Goal: Task Accomplishment & Management: Manage account settings

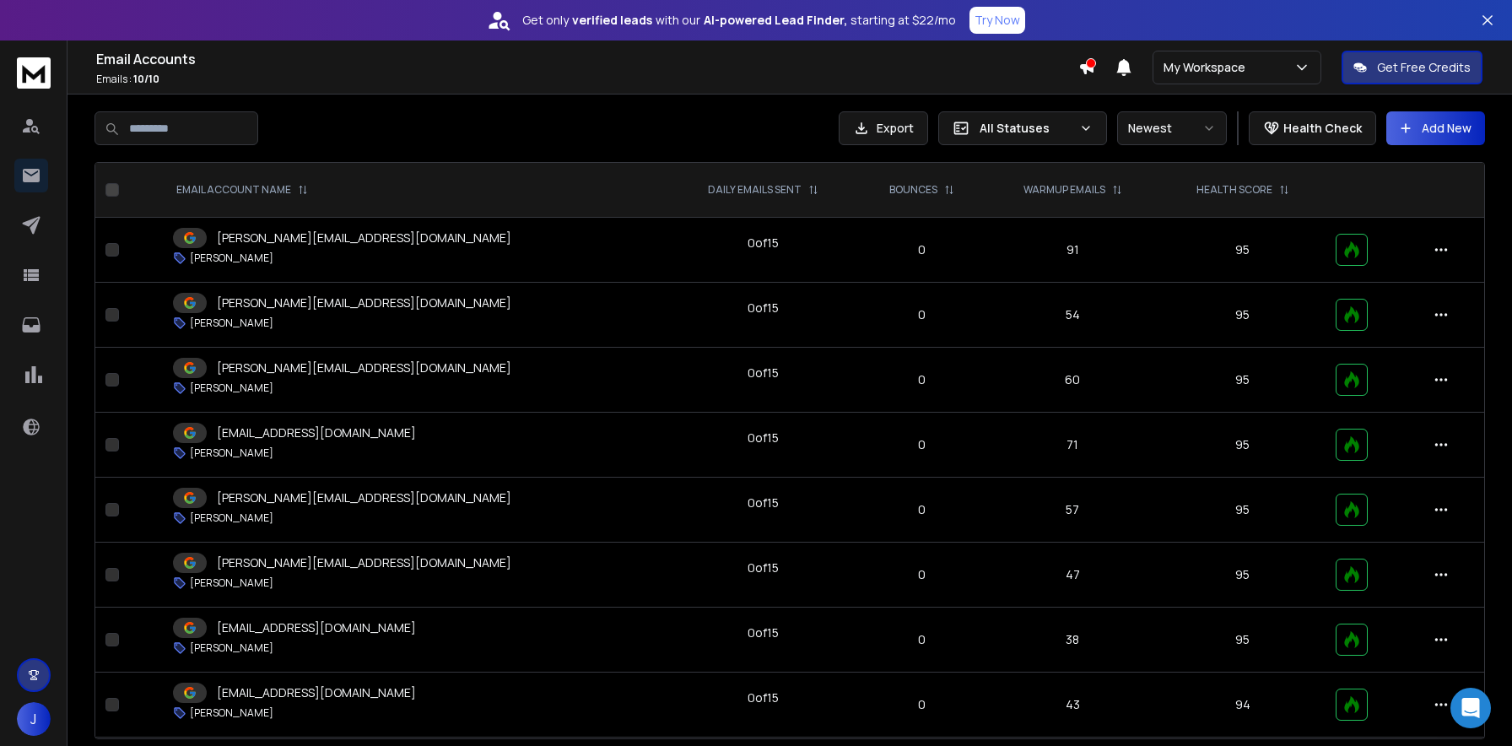
scroll to position [142, 0]
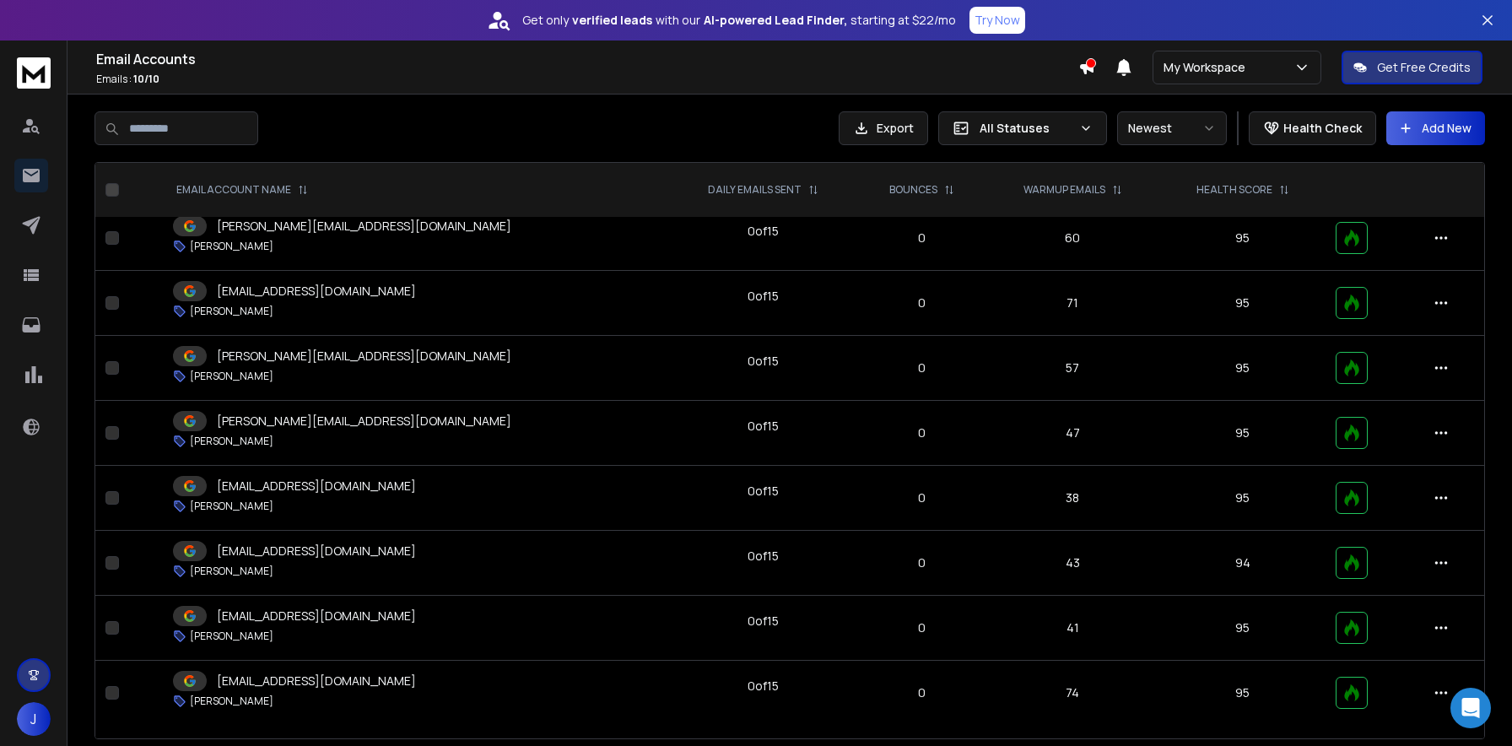
click at [1344, 433] on icon at bounding box center [1351, 432] width 14 height 17
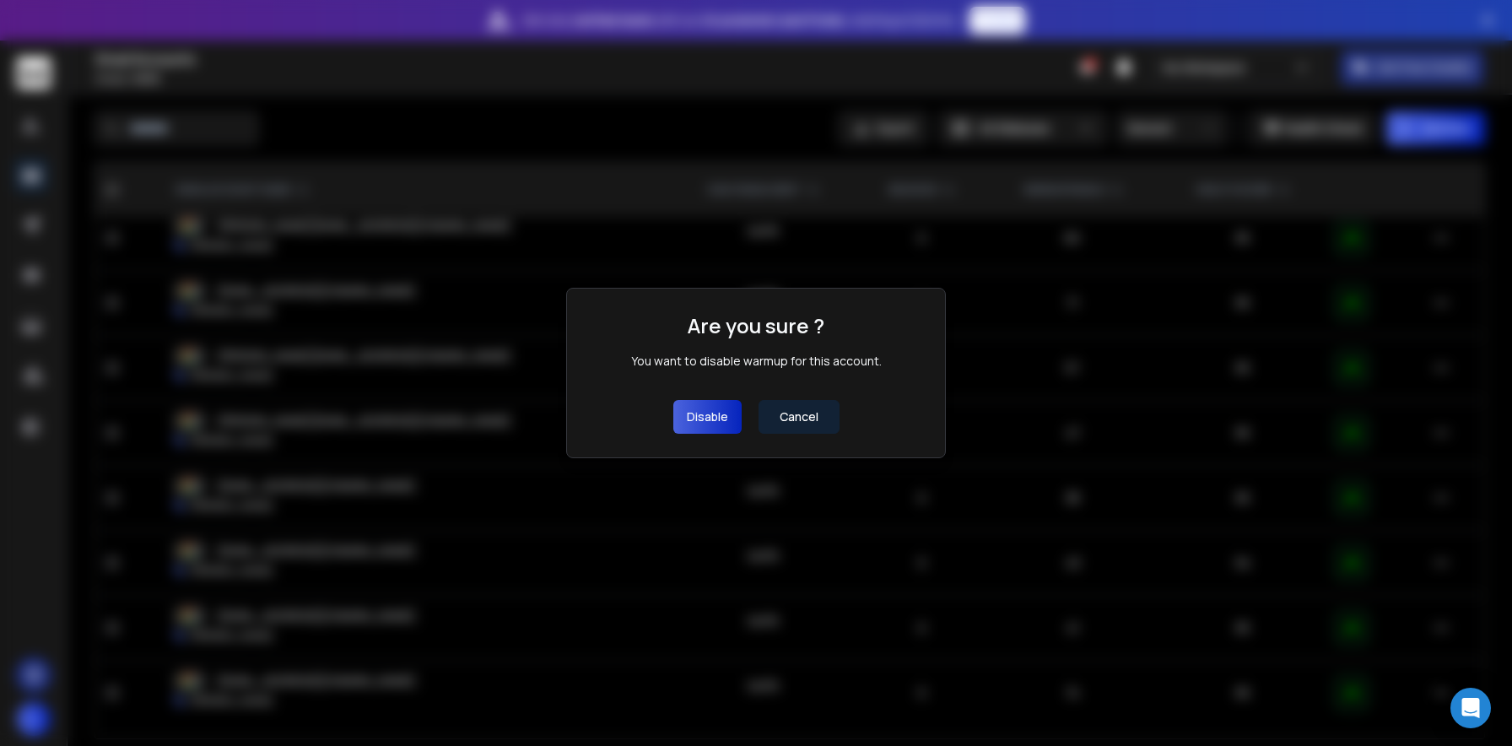
click at [808, 417] on button "Cancel" at bounding box center [798, 417] width 81 height 34
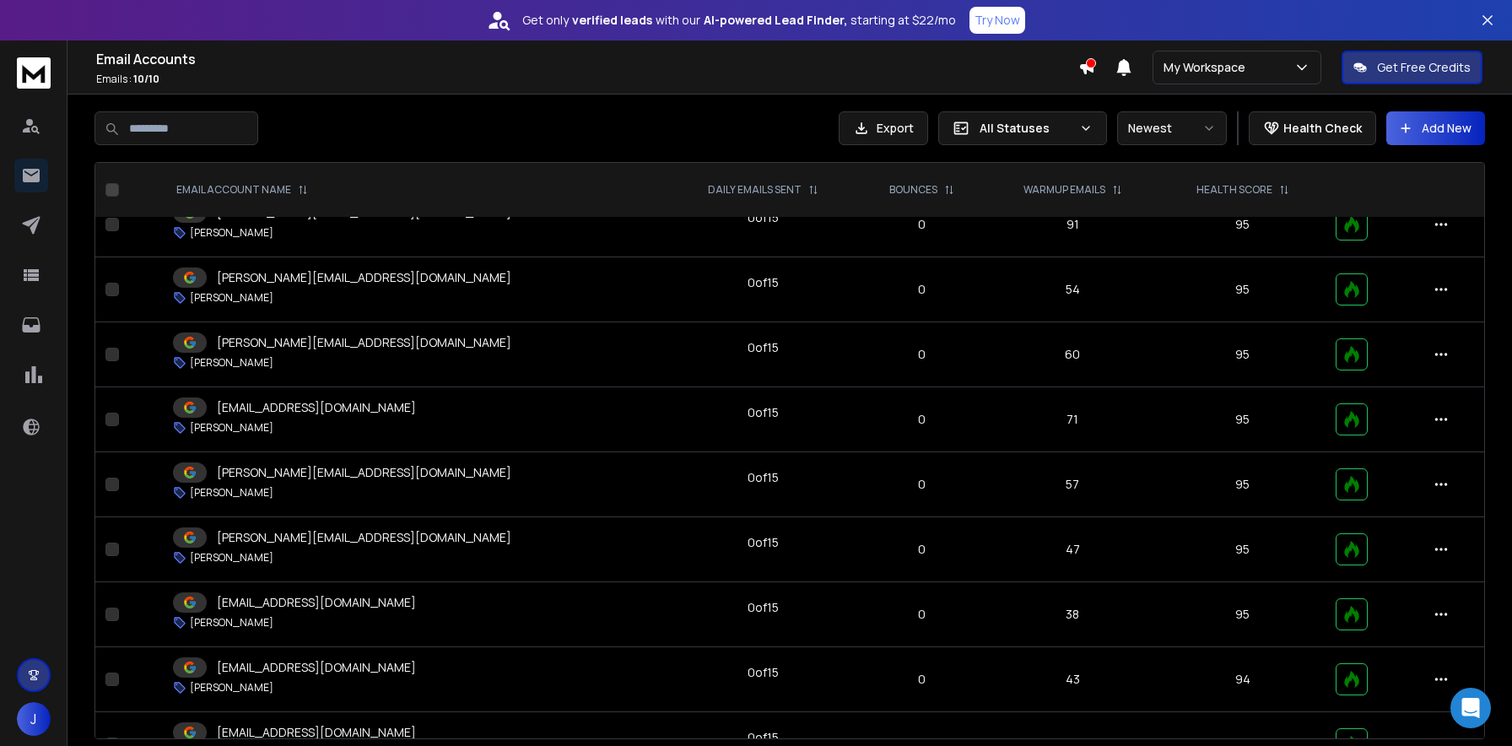
scroll to position [0, 0]
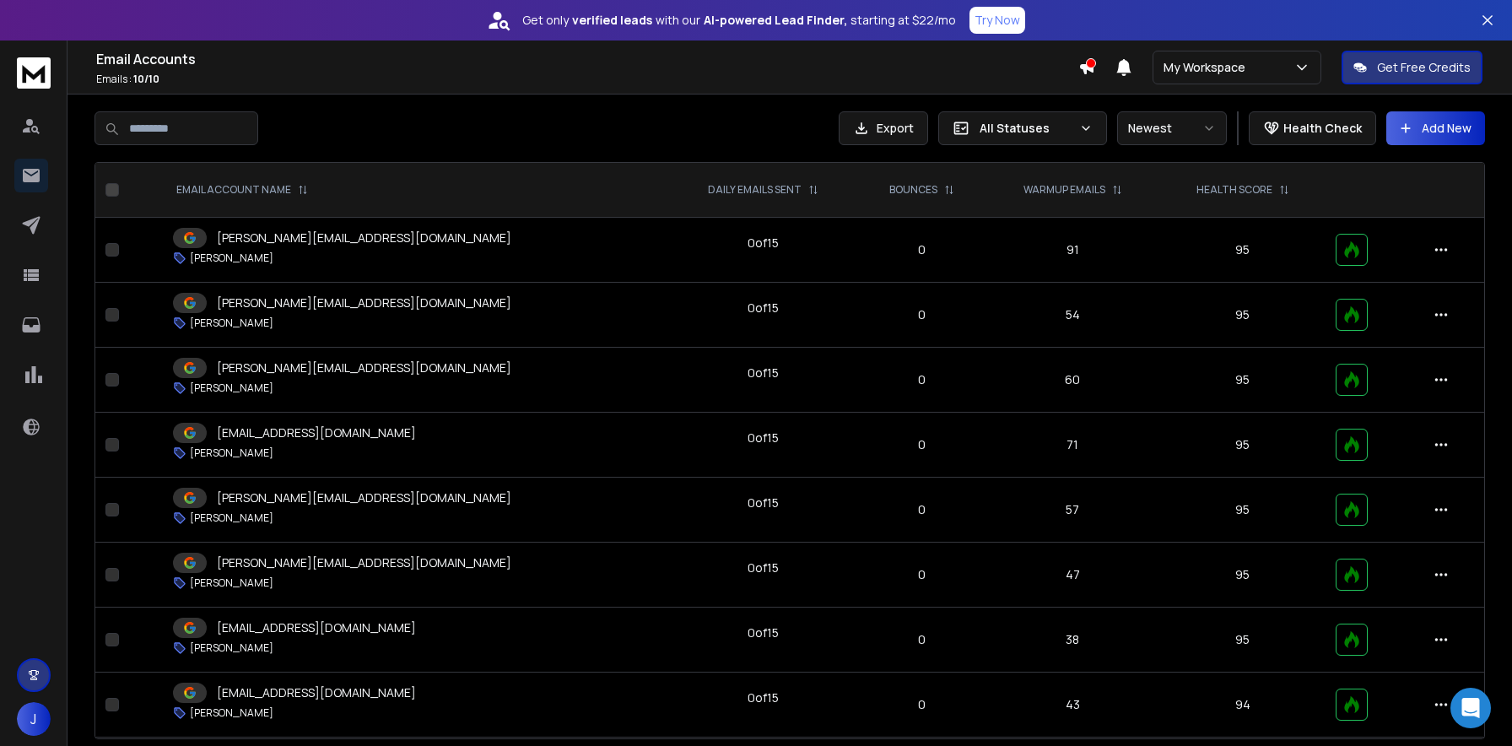
click at [1440, 246] on icon at bounding box center [1440, 249] width 15 height 15
click at [1422, 136] on button "Add New" at bounding box center [1435, 128] width 99 height 34
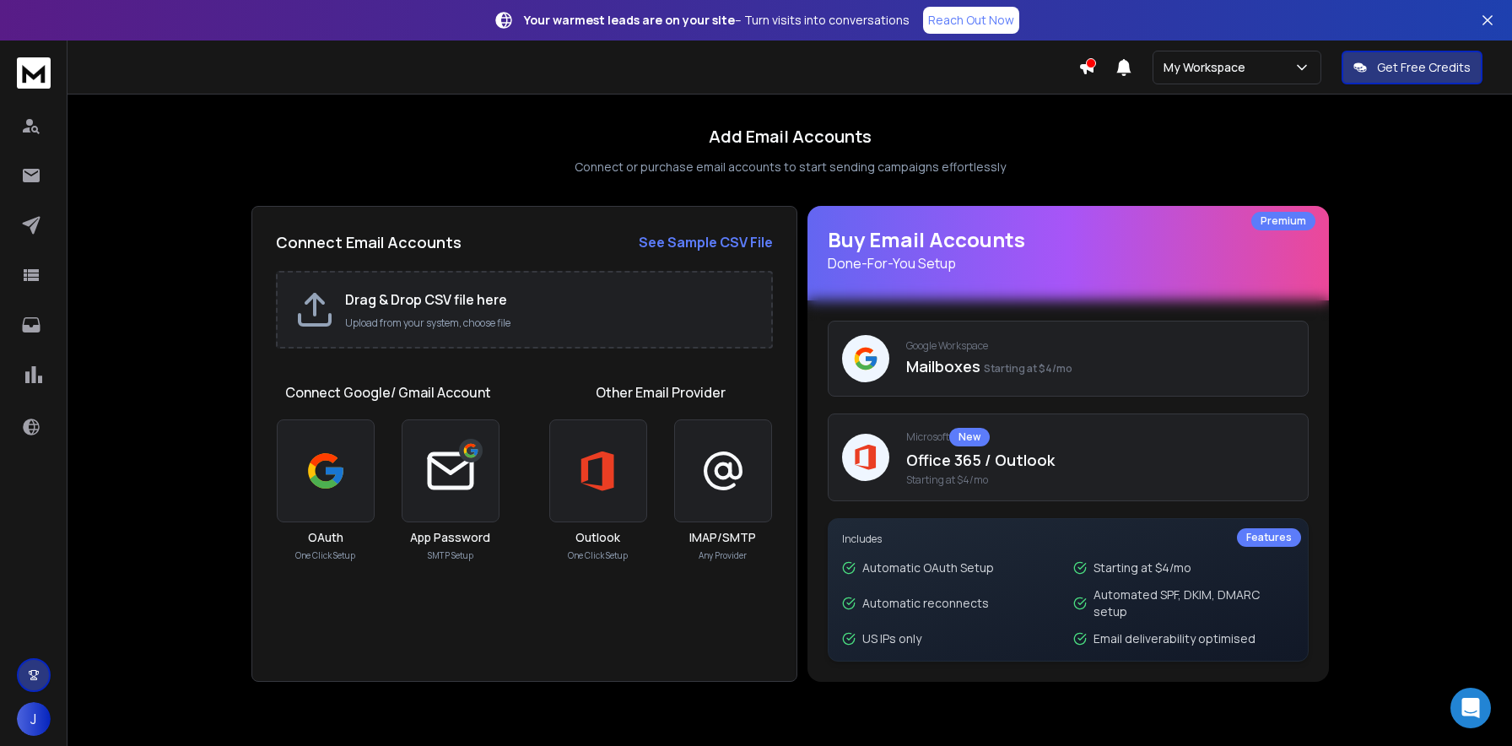
click at [316, 480] on icon at bounding box center [324, 481] width 28 height 14
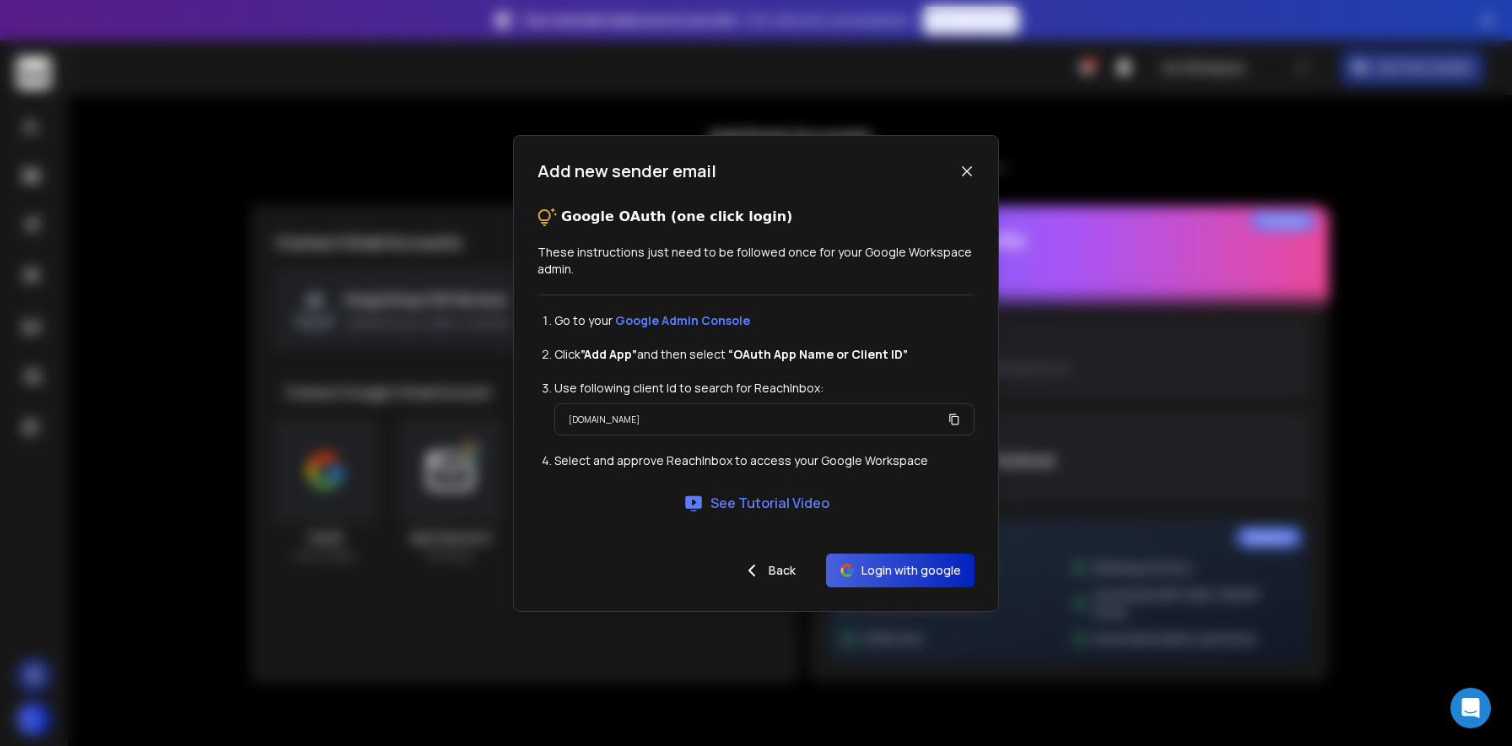
click at [930, 577] on button "Login with google" at bounding box center [900, 570] width 148 height 34
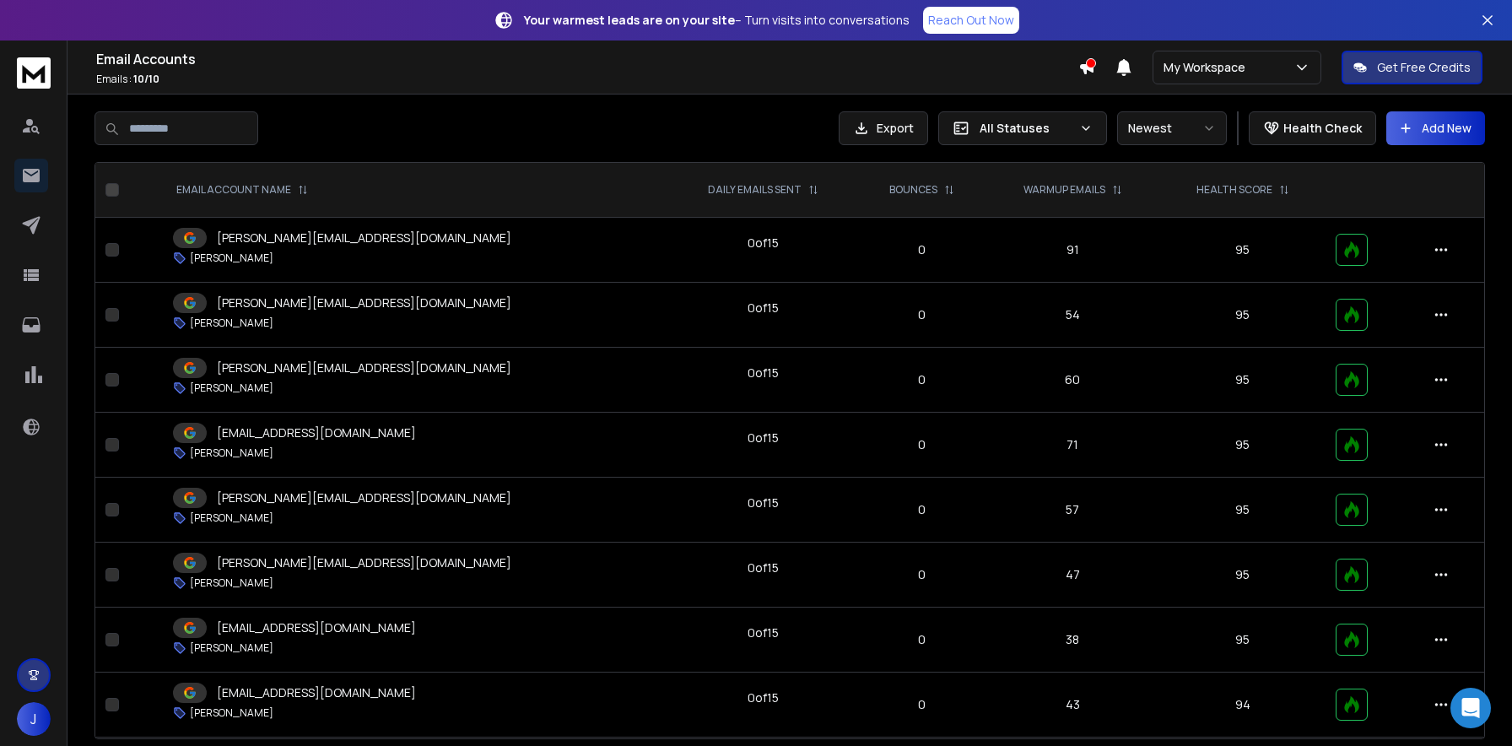
click at [1422, 129] on button "Add New" at bounding box center [1435, 128] width 99 height 34
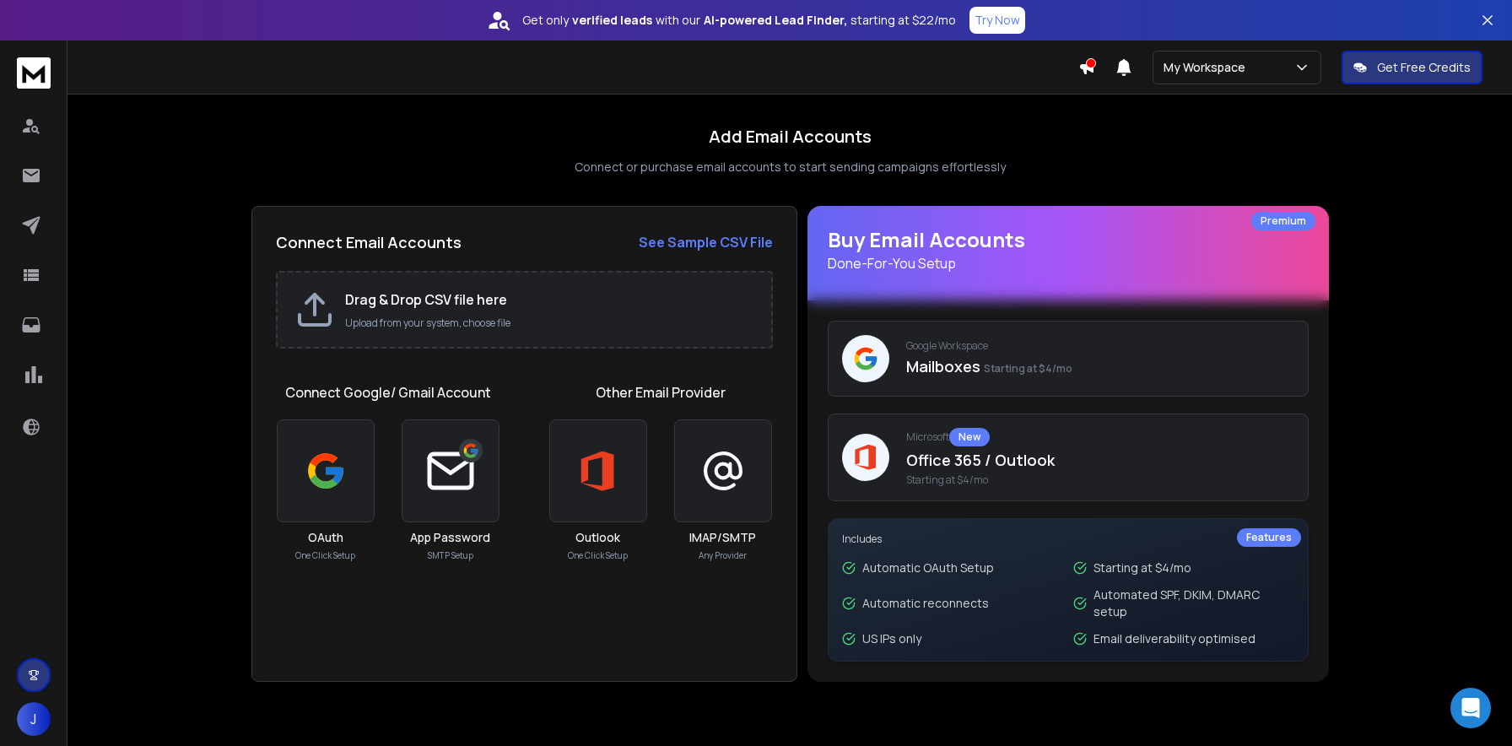
click at [443, 504] on div at bounding box center [451, 470] width 98 height 103
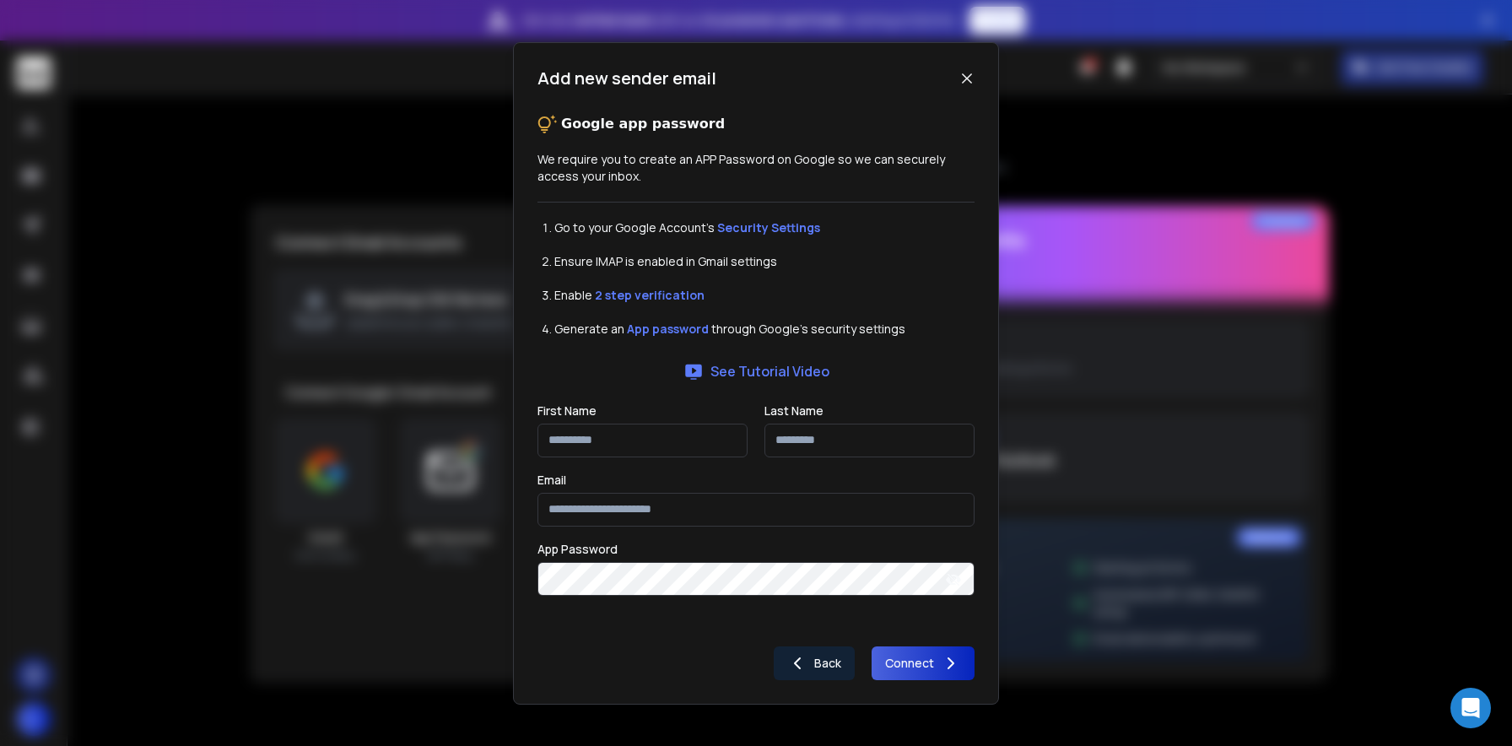
click at [818, 662] on button "Back" at bounding box center [814, 663] width 81 height 34
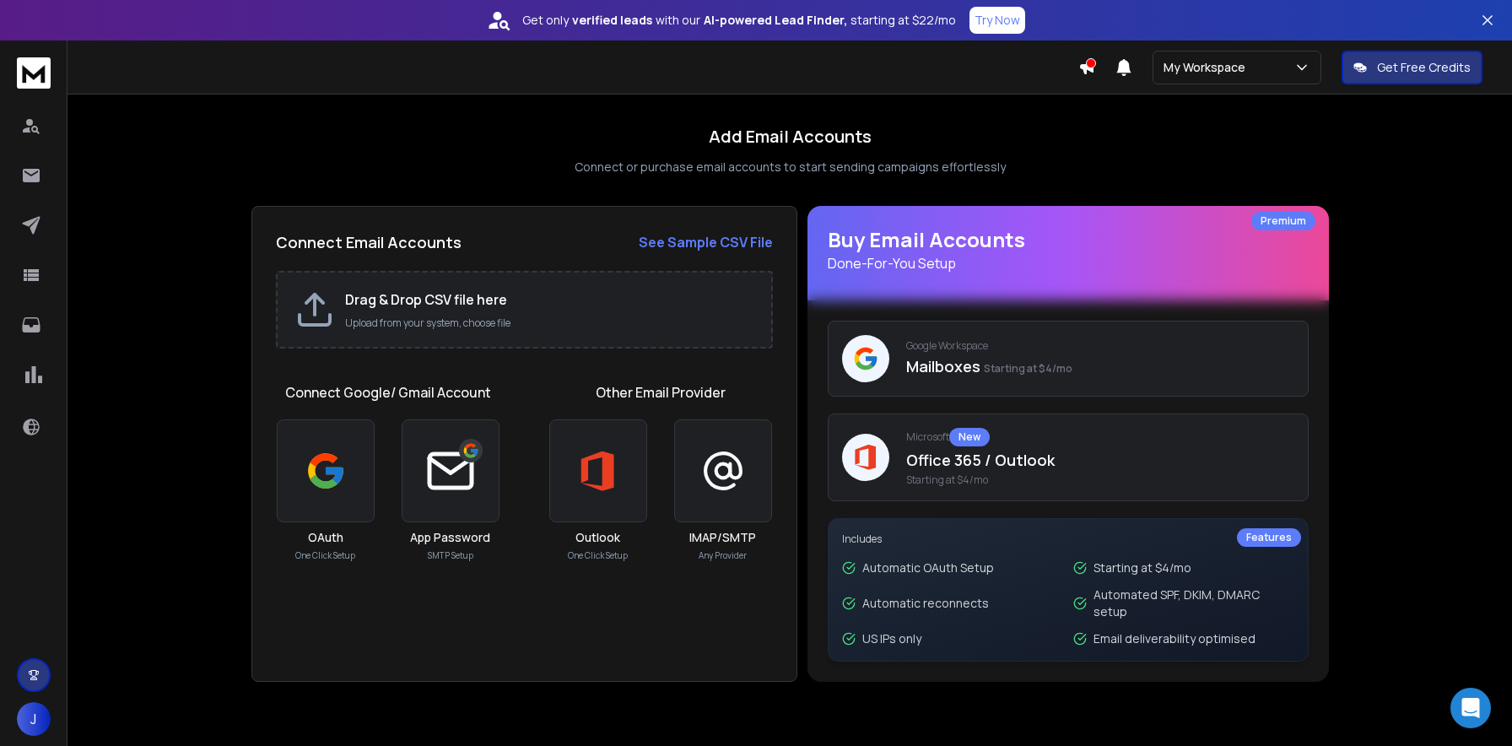
click at [340, 476] on icon at bounding box center [335, 475] width 18 height 17
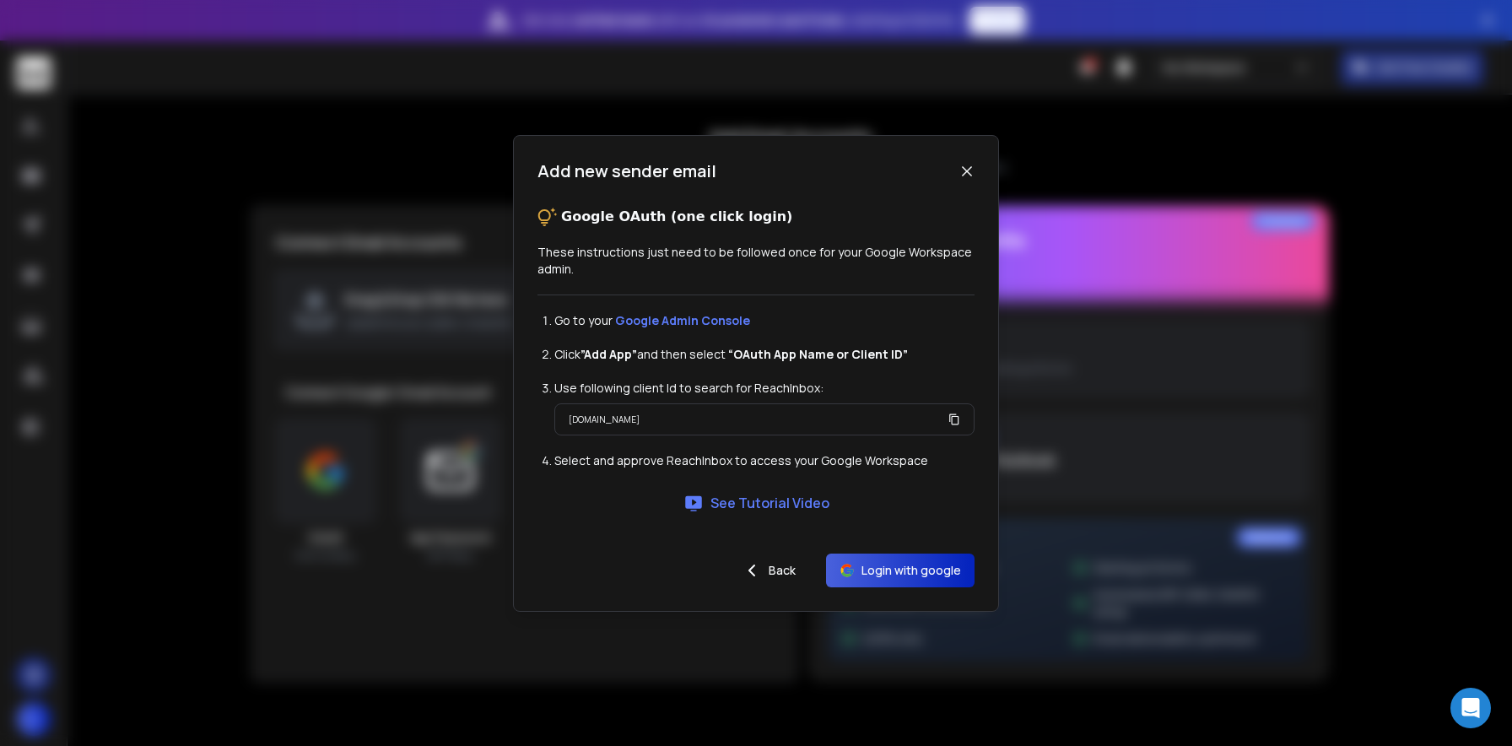
click at [684, 322] on link "Google Admin Console" at bounding box center [682, 320] width 135 height 16
